Goal: Task Accomplishment & Management: Manage account settings

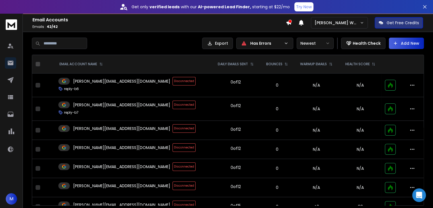
click at [403, 41] on button "Add New" at bounding box center [406, 43] width 35 height 11
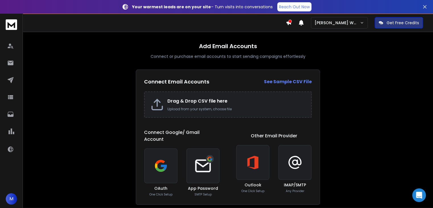
click at [166, 165] on icon at bounding box center [164, 168] width 6 height 6
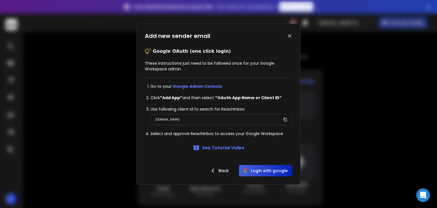
click at [252, 168] on button "Login with google" at bounding box center [265, 170] width 53 height 11
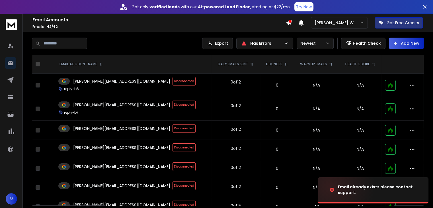
click at [397, 42] on icon at bounding box center [396, 43] width 4 height 4
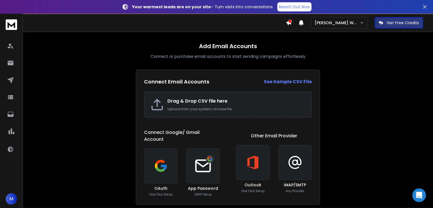
click at [329, 52] on div "Add Email Accounts Connect or purchase email accounts to start sending campaign…" at bounding box center [228, 50] width 410 height 17
click at [341, 24] on p "Pierce's Workspace" at bounding box center [337, 23] width 45 height 6
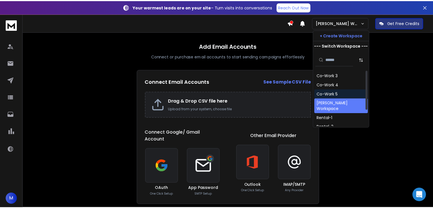
scroll to position [17, 0]
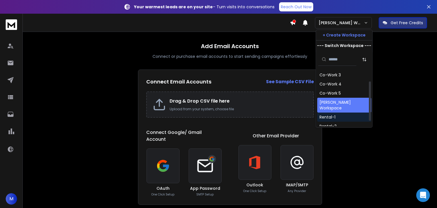
click at [336, 114] on div "Rental-1" at bounding box center [345, 116] width 54 height 9
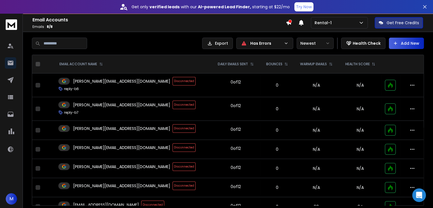
click at [406, 44] on button "Add New" at bounding box center [406, 43] width 35 height 11
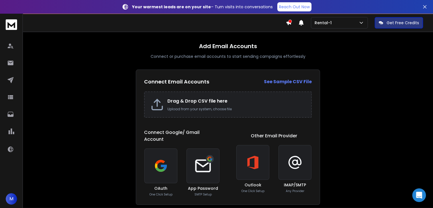
click at [168, 164] on icon at bounding box center [161, 165] width 14 height 17
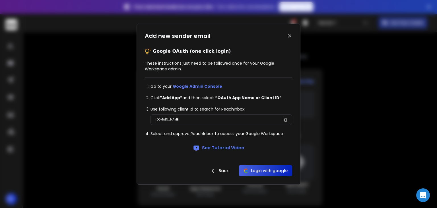
click at [263, 167] on button "Login with google" at bounding box center [265, 170] width 53 height 11
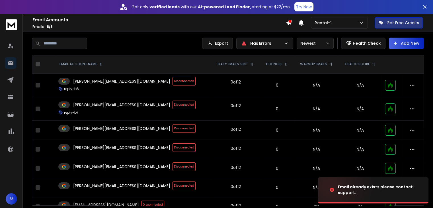
click at [400, 45] on button "Add New" at bounding box center [406, 43] width 35 height 11
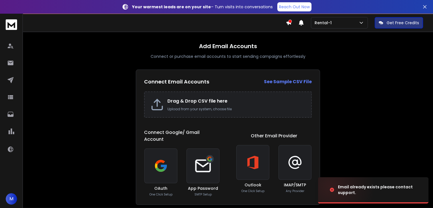
click at [160, 162] on icon at bounding box center [161, 165] width 14 height 17
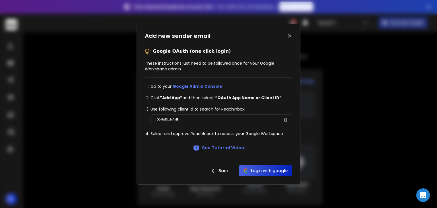
click at [253, 173] on button "Login with google" at bounding box center [265, 170] width 53 height 11
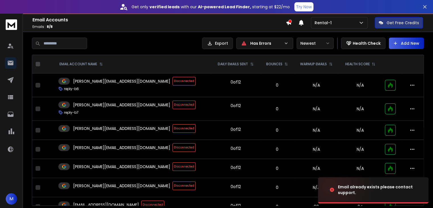
click at [400, 42] on button "Add New" at bounding box center [406, 43] width 35 height 11
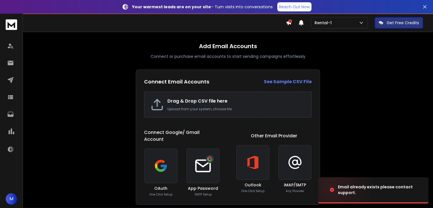
click at [166, 157] on icon at bounding box center [161, 165] width 14 height 17
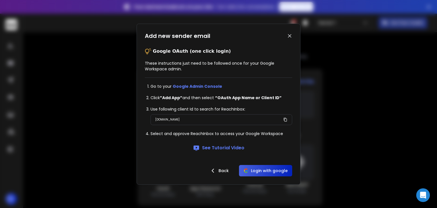
click at [259, 170] on button "Login with google" at bounding box center [265, 170] width 53 height 11
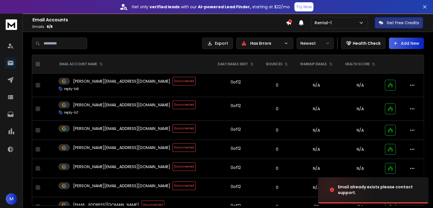
click at [406, 48] on button "Add New" at bounding box center [406, 43] width 35 height 11
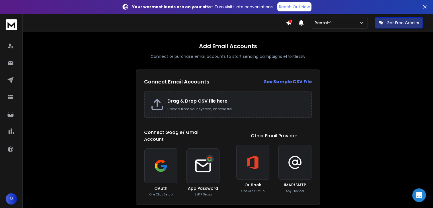
click at [168, 162] on icon at bounding box center [161, 165] width 14 height 17
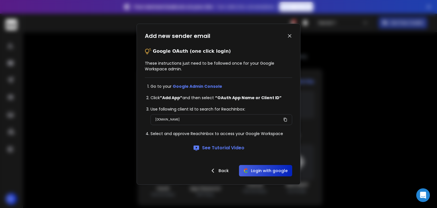
click at [253, 172] on button "Login with google" at bounding box center [265, 170] width 53 height 11
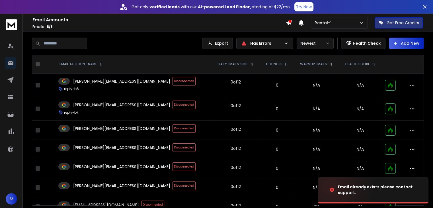
click at [410, 43] on button "Add New" at bounding box center [406, 43] width 35 height 11
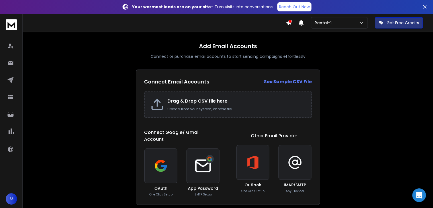
click at [148, 159] on div at bounding box center [160, 165] width 33 height 35
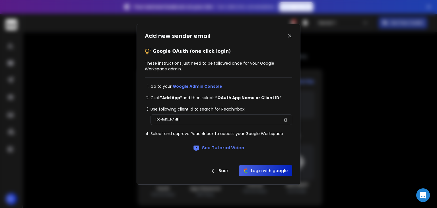
click at [256, 173] on button "Login with google" at bounding box center [265, 170] width 53 height 11
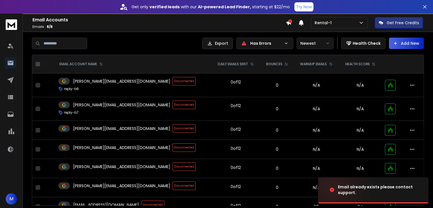
click at [406, 45] on button "Add New" at bounding box center [406, 43] width 35 height 11
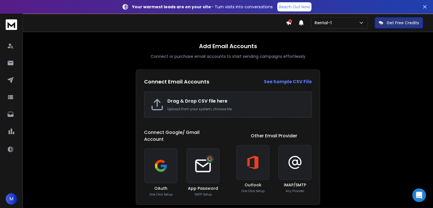
click at [166, 148] on div at bounding box center [160, 165] width 33 height 35
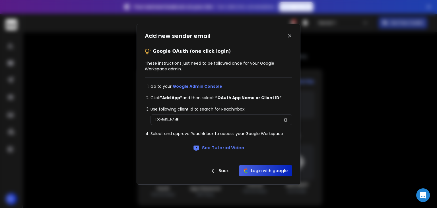
click at [252, 167] on button "Login with google" at bounding box center [265, 170] width 53 height 11
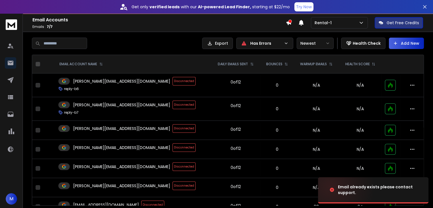
click at [406, 43] on button "Add New" at bounding box center [406, 43] width 35 height 11
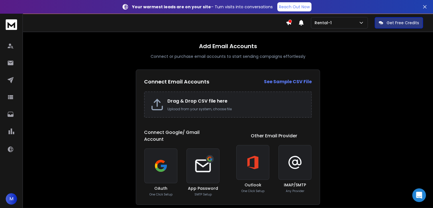
click at [159, 167] on icon at bounding box center [159, 169] width 9 height 5
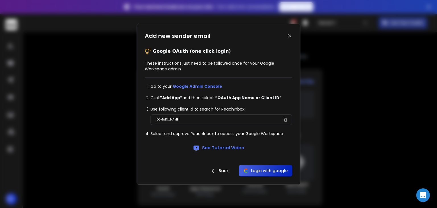
click at [256, 168] on button "Login with google" at bounding box center [265, 170] width 53 height 11
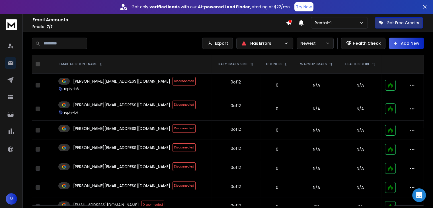
click at [408, 41] on button "Add New" at bounding box center [406, 43] width 35 height 11
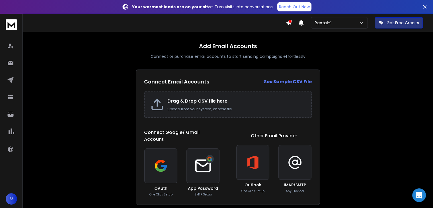
click at [169, 152] on div at bounding box center [160, 165] width 33 height 35
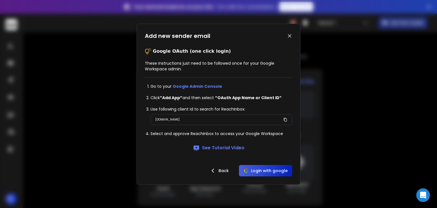
click at [244, 173] on button "Login with google" at bounding box center [265, 170] width 53 height 11
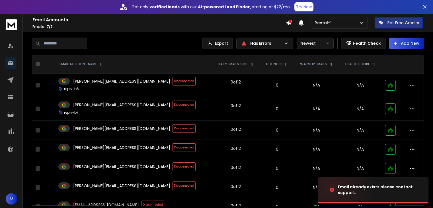
click at [400, 45] on button "Add New" at bounding box center [406, 43] width 35 height 11
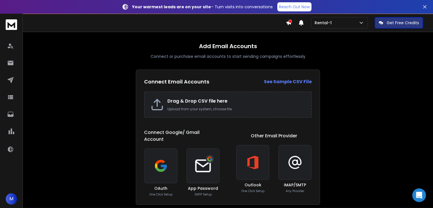
click at [177, 159] on div at bounding box center [160, 165] width 33 height 35
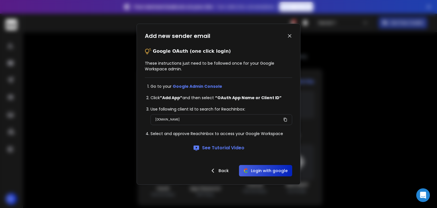
click at [277, 171] on button "Login with google" at bounding box center [265, 170] width 53 height 11
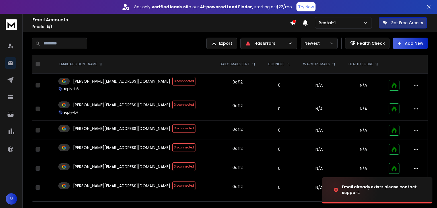
click at [404, 44] on button "Add New" at bounding box center [410, 43] width 35 height 11
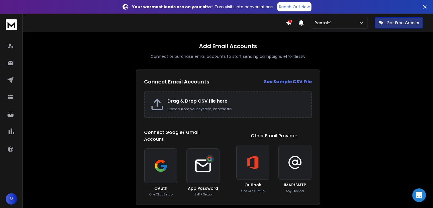
click at [169, 155] on div at bounding box center [160, 165] width 33 height 35
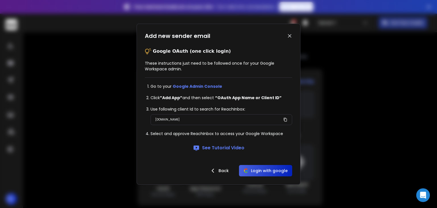
click at [260, 169] on button "Login with google" at bounding box center [265, 170] width 53 height 11
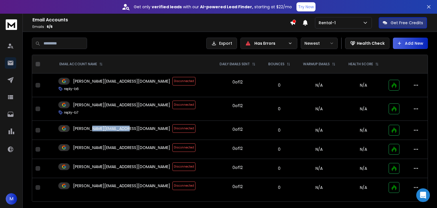
copy p "[DOMAIN_NAME]"
click at [167, 44] on div at bounding box center [117, 43] width 171 height 11
